Goal: Task Accomplishment & Management: Use online tool/utility

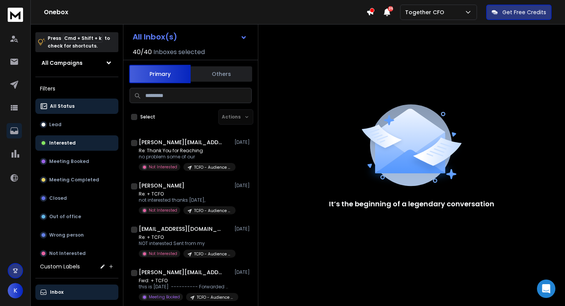
click at [65, 142] on p "Interested" at bounding box center [62, 143] width 27 height 6
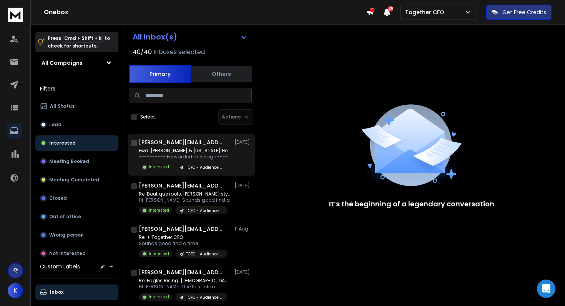
click at [185, 145] on h1 "[PERSON_NAME][EMAIL_ADDRESS][DOMAIN_NAME]" at bounding box center [181, 143] width 84 height 8
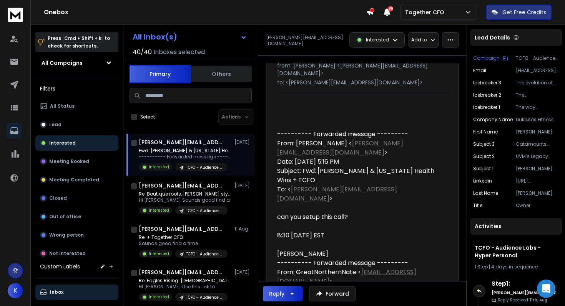
scroll to position [66, 0]
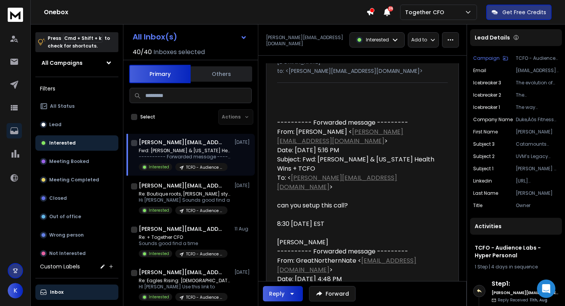
drag, startPoint x: 378, startPoint y: 133, endPoint x: 296, endPoint y: 135, distance: 81.5
click at [296, 146] on div "Date: [DATE] 5:16 PM" at bounding box center [359, 150] width 164 height 9
copy div "[DATE] 5:16 PM"
click at [206, 154] on p "---------- Forwarded message --------- From: [PERSON_NAME]" at bounding box center [185, 157] width 92 height 6
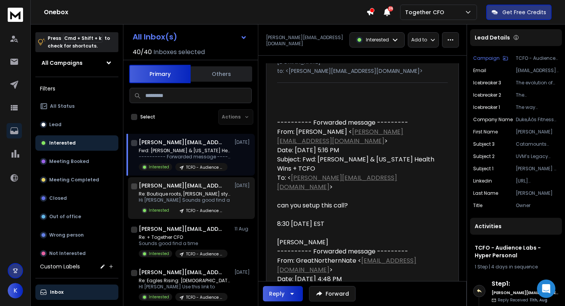
click at [209, 186] on h1 "[PERSON_NAME][EMAIL_ADDRESS][DOMAIN_NAME]" at bounding box center [181, 186] width 84 height 8
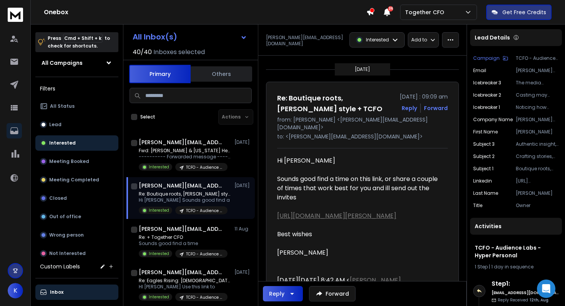
click at [389, 42] on p "Interested" at bounding box center [377, 40] width 23 height 6
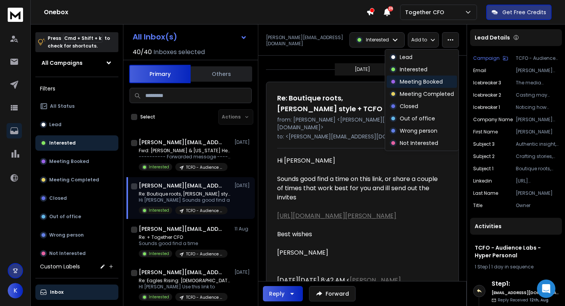
click at [413, 83] on p "Meeting Booked" at bounding box center [420, 82] width 43 height 8
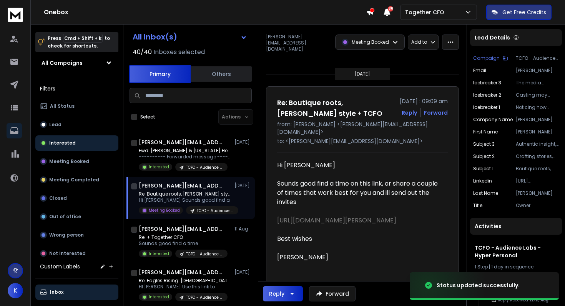
click at [389, 40] on p "Meeting Booked" at bounding box center [369, 42] width 37 height 6
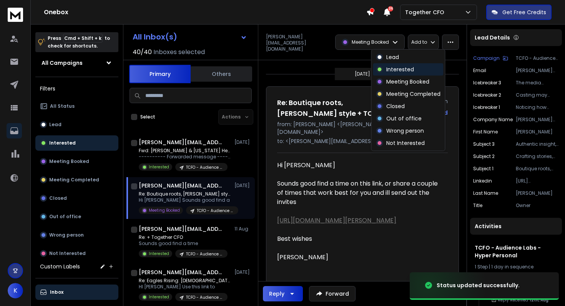
click at [411, 66] on p "Interested" at bounding box center [400, 70] width 28 height 8
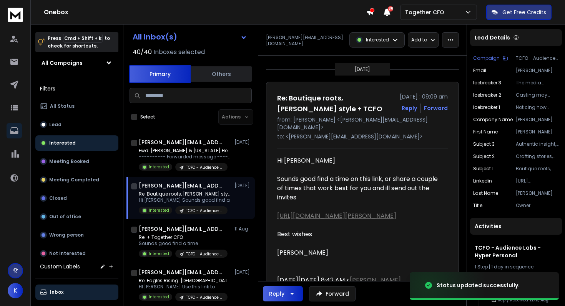
click at [242, 119] on div "Actions" at bounding box center [235, 116] width 35 height 15
click at [243, 117] on div "Actions" at bounding box center [235, 116] width 35 height 15
click at [80, 163] on p "Meeting Booked" at bounding box center [69, 162] width 40 height 6
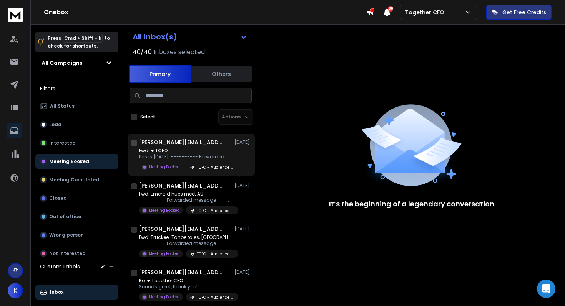
click at [175, 149] on p "Fwd: + TCFO" at bounding box center [185, 151] width 92 height 6
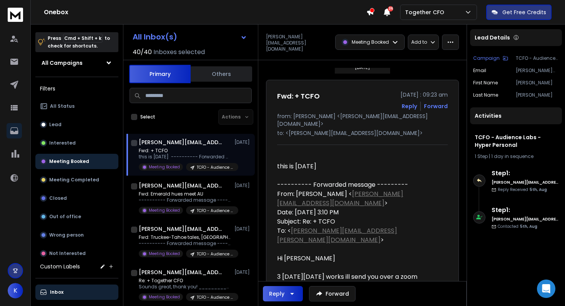
scroll to position [0, 0]
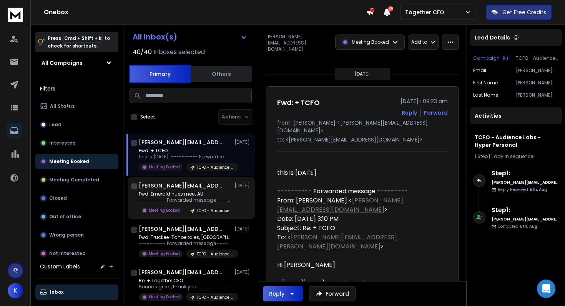
click at [195, 197] on p "---------- Forwarded message --------- From: [PERSON_NAME]" at bounding box center [185, 200] width 92 height 6
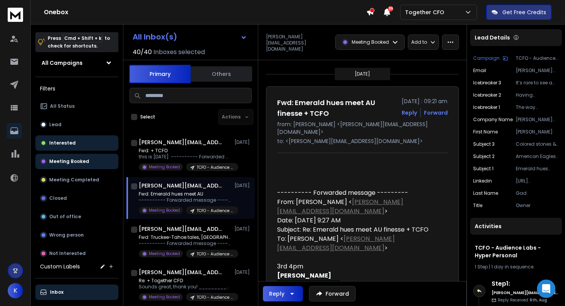
click at [67, 142] on p "Interested" at bounding box center [62, 143] width 27 height 6
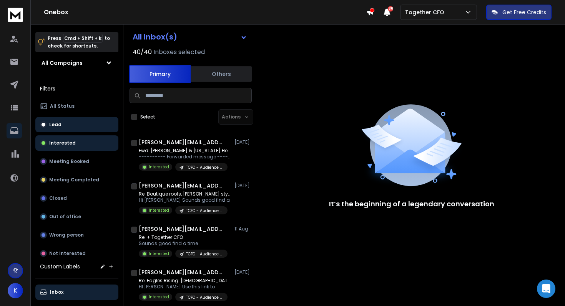
click at [57, 126] on p "Lead" at bounding box center [55, 125] width 12 height 6
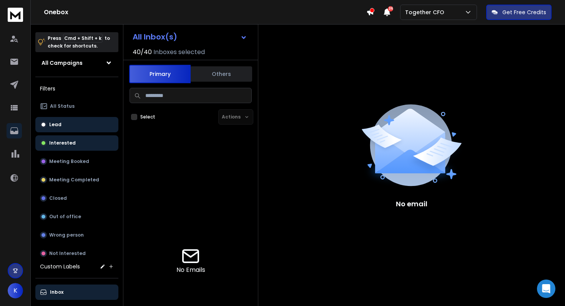
click at [63, 145] on p "Interested" at bounding box center [62, 143] width 27 height 6
